Goal: Task Accomplishment & Management: Manage account settings

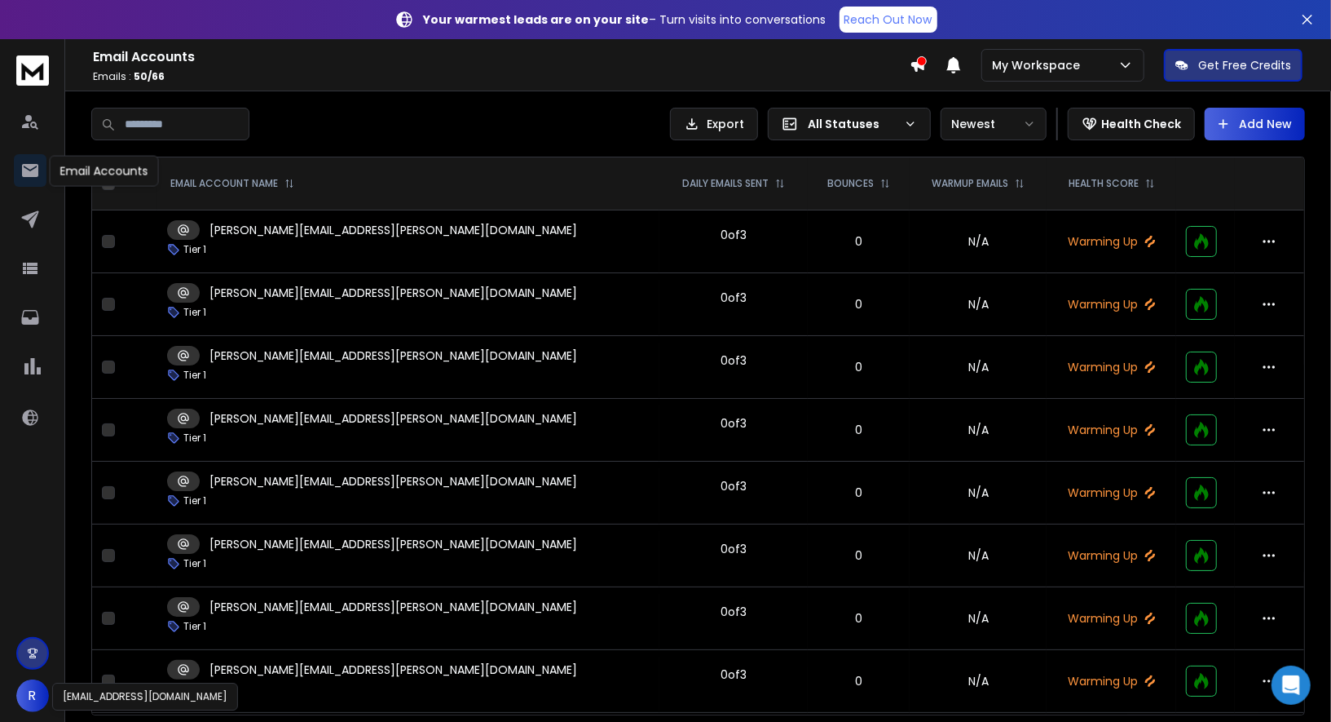
click at [29, 703] on span "R" at bounding box center [32, 695] width 33 height 33
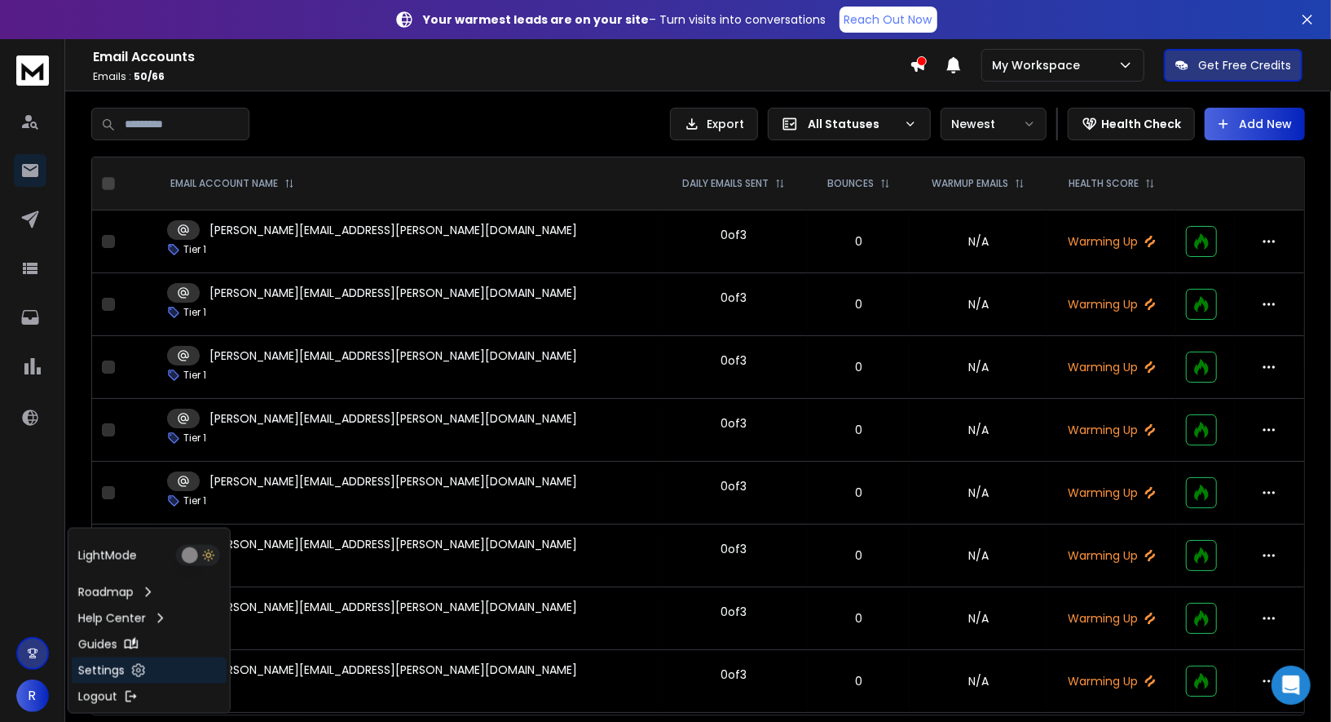
click at [113, 665] on p "Settings" at bounding box center [101, 670] width 46 height 16
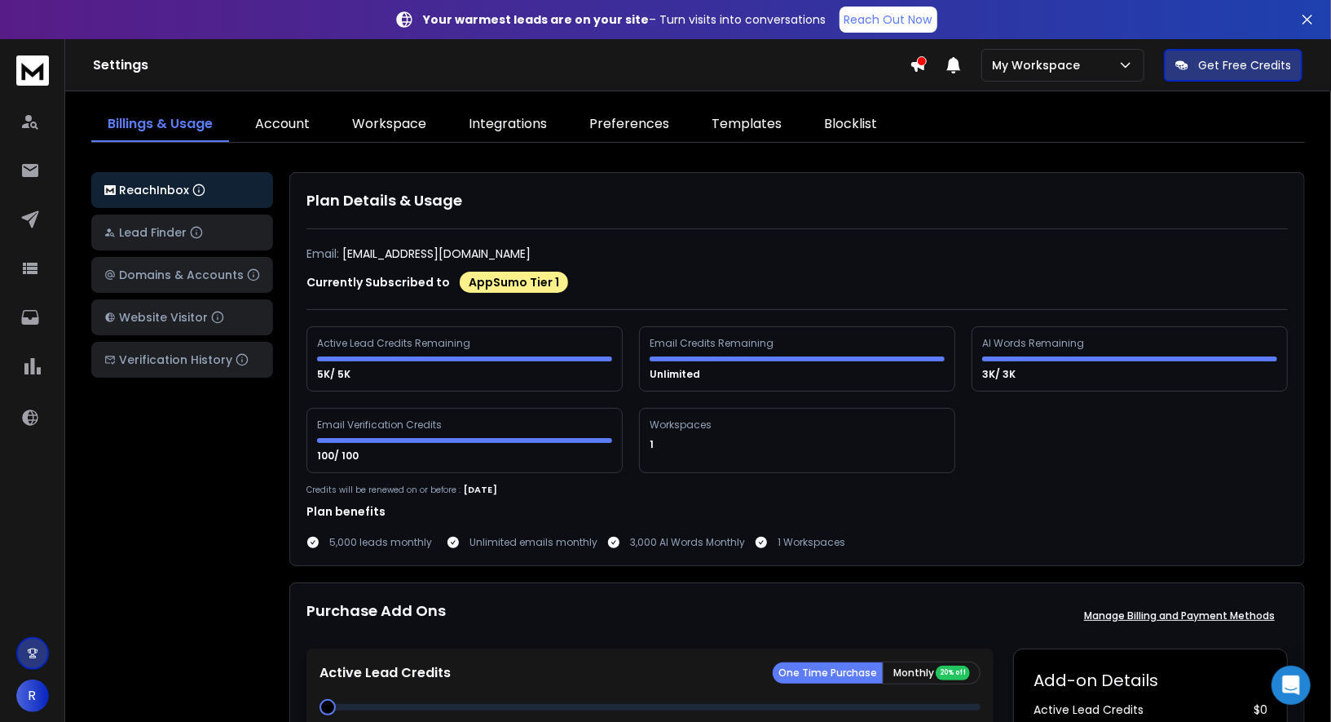
click at [850, 122] on link "Blocklist" at bounding box center [851, 125] width 86 height 34
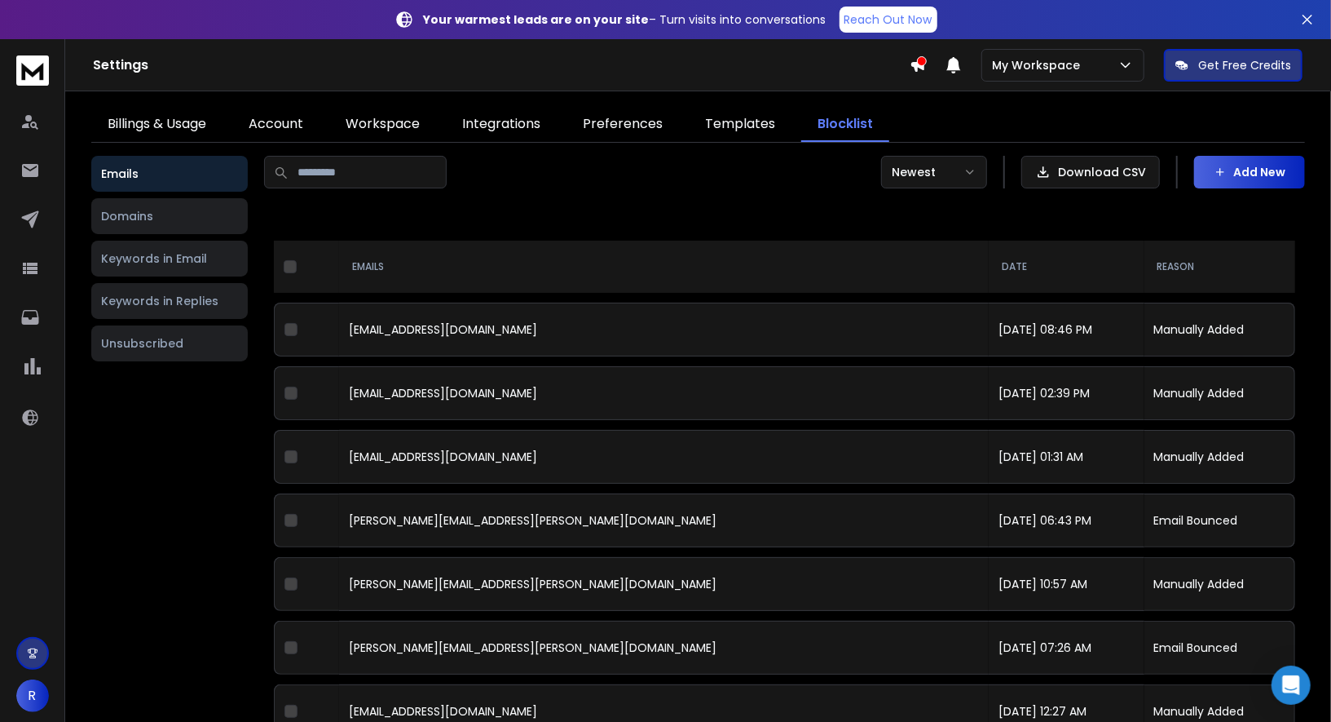
click at [269, 121] on link "Account" at bounding box center [275, 125] width 87 height 34
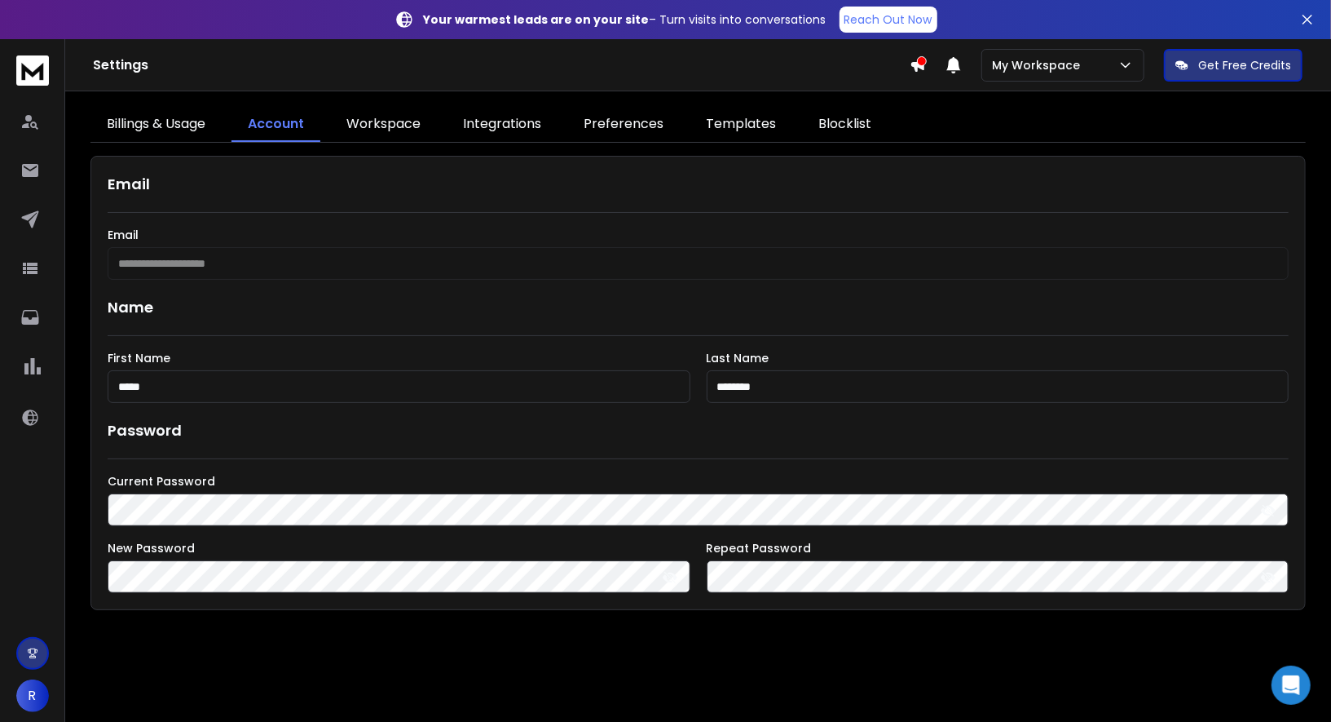
click at [832, 126] on link "Blocklist" at bounding box center [845, 125] width 86 height 34
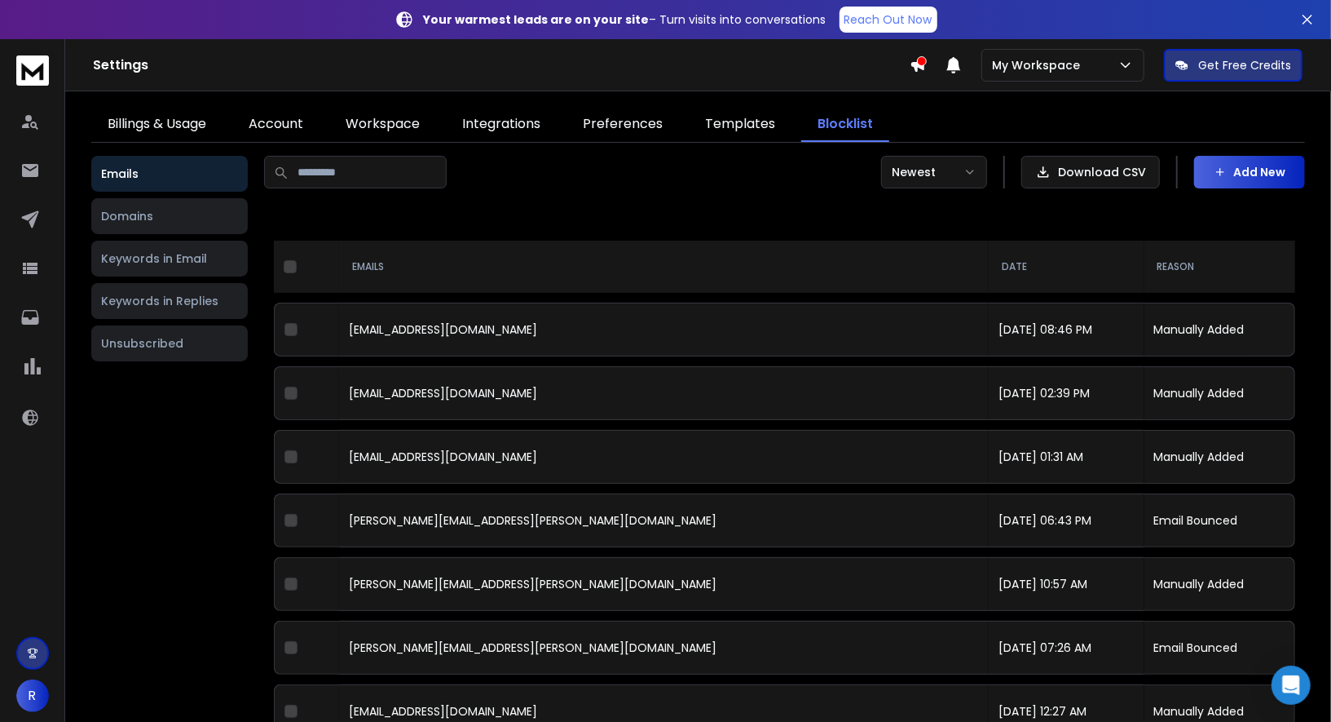
click at [191, 348] on button "Unsubscribed" at bounding box center [169, 343] width 157 height 36
click at [205, 176] on button "Emails" at bounding box center [169, 174] width 157 height 36
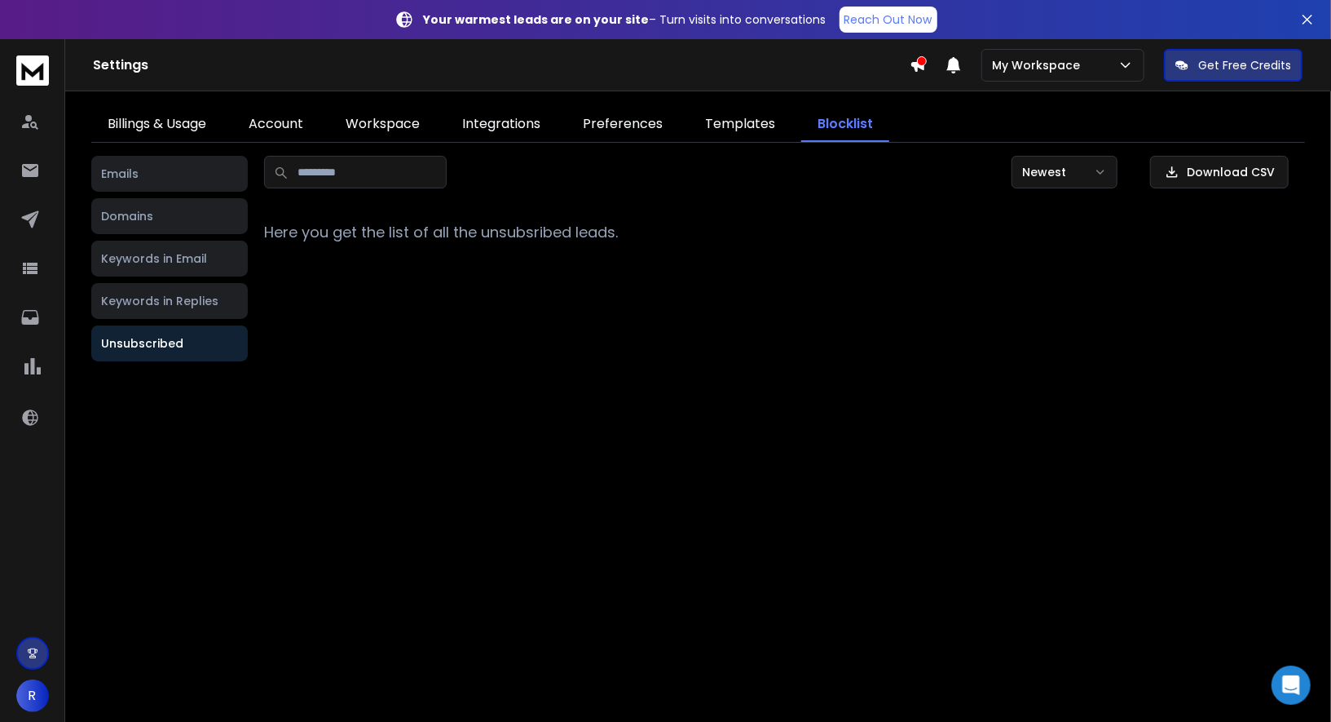
click at [126, 331] on button "Unsubscribed" at bounding box center [169, 343] width 157 height 36
click at [148, 311] on replies "Keywords in Replies" at bounding box center [169, 301] width 157 height 36
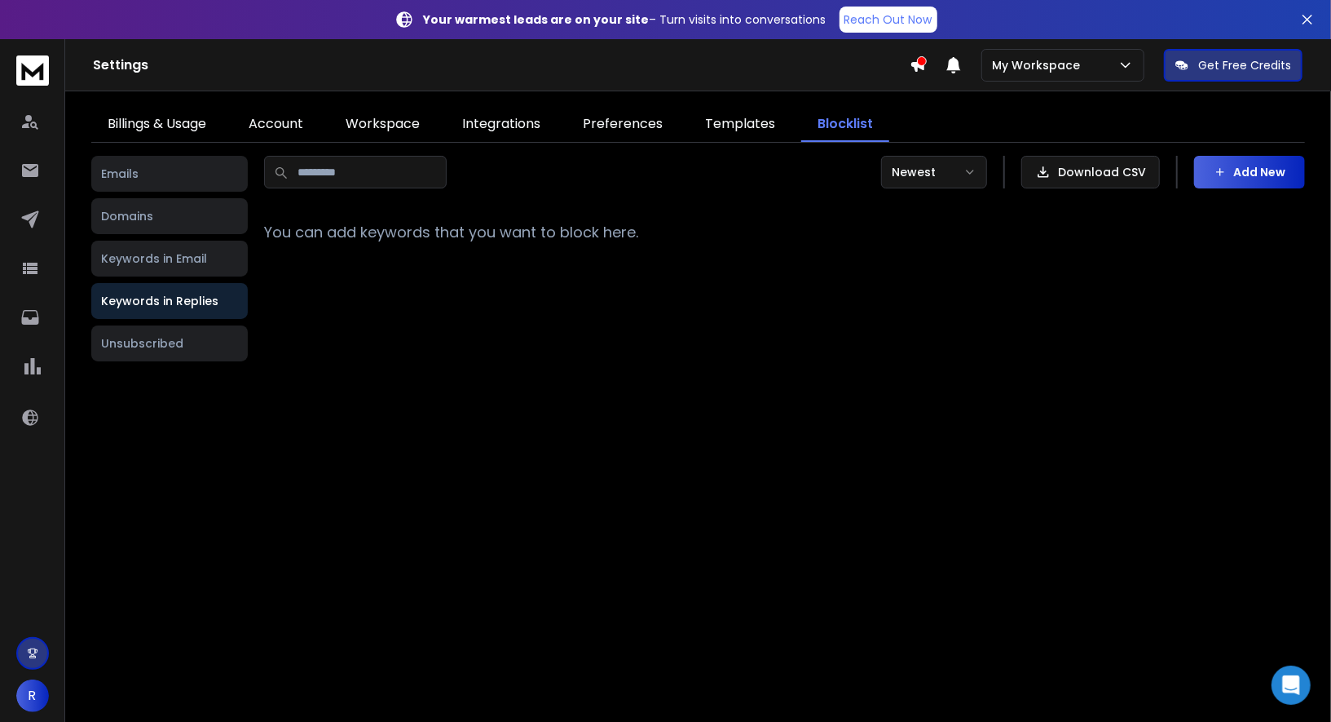
click at [148, 183] on button "Emails" at bounding box center [169, 174] width 157 height 36
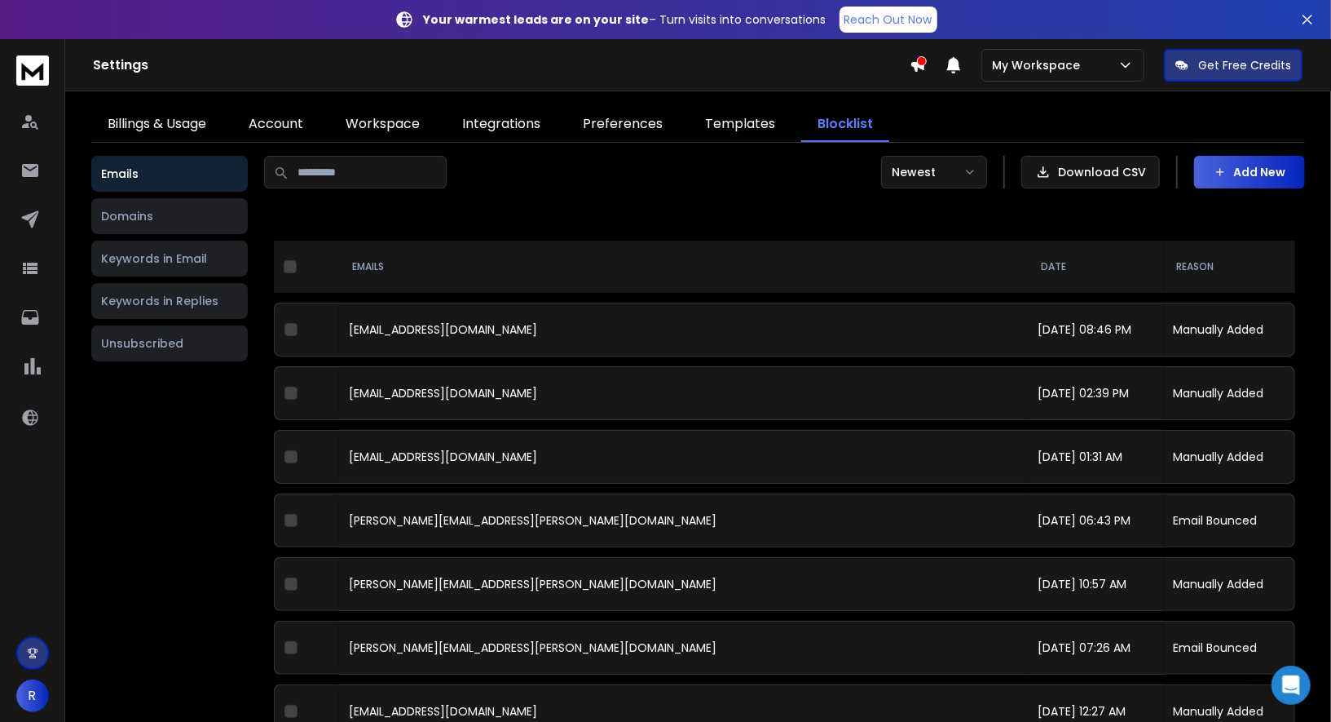
click at [172, 216] on button "Domains" at bounding box center [169, 216] width 157 height 36
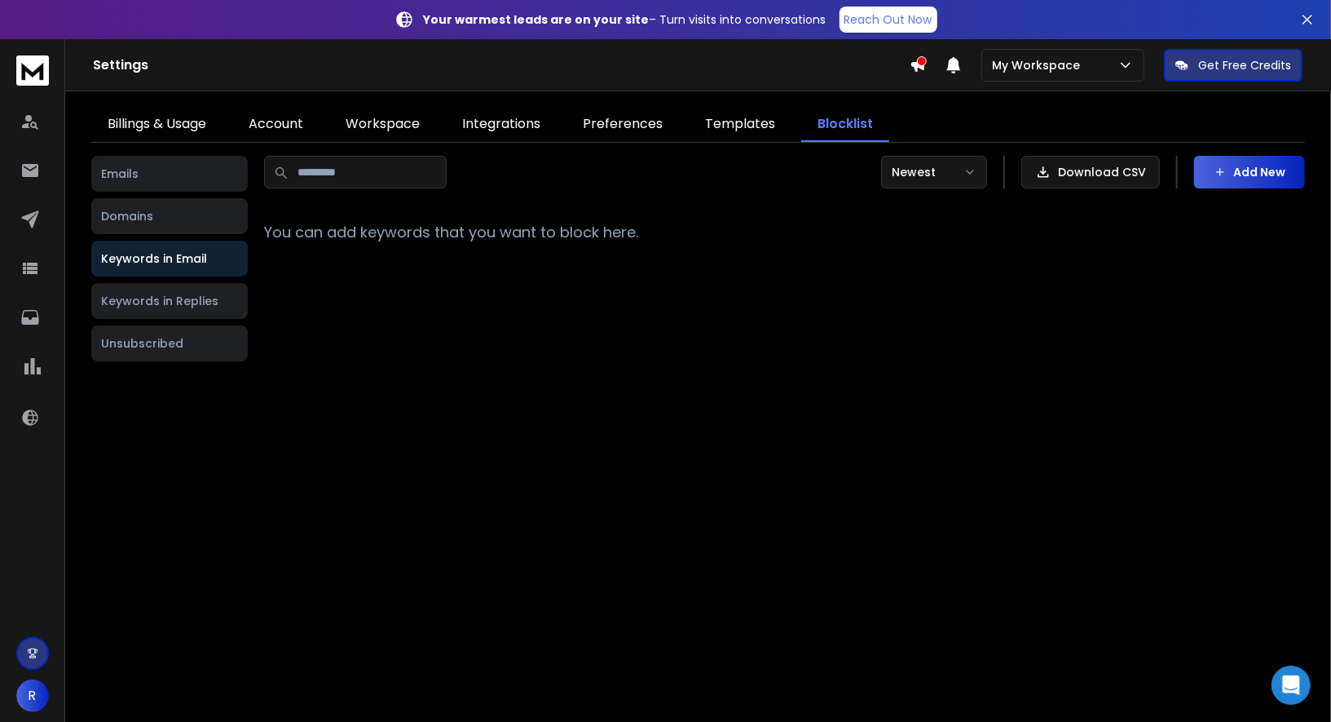
click at [169, 252] on email "Keywords in Email" at bounding box center [169, 259] width 157 height 36
click at [169, 290] on replies "Keywords in Replies" at bounding box center [169, 301] width 157 height 36
click at [169, 333] on button "Unsubscribed" at bounding box center [169, 343] width 157 height 36
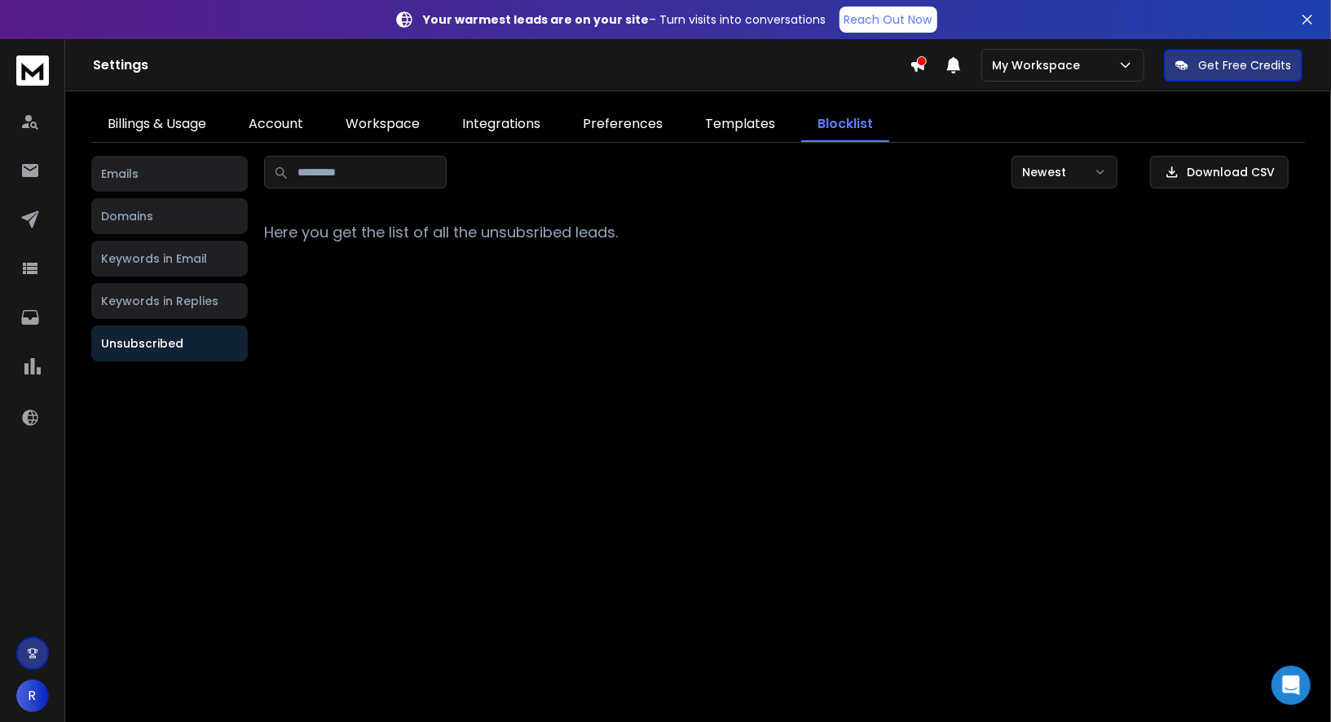
click at [161, 176] on button "Emails" at bounding box center [169, 174] width 157 height 36
